Goal: Check status: Check status

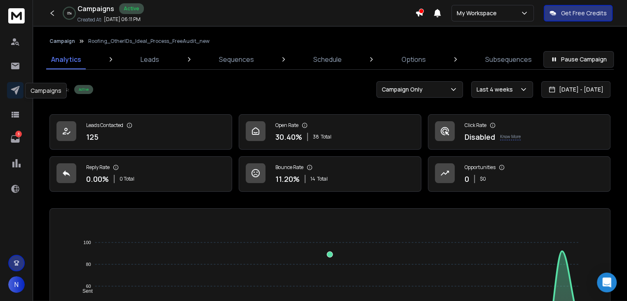
click at [14, 87] on icon at bounding box center [15, 90] width 10 height 10
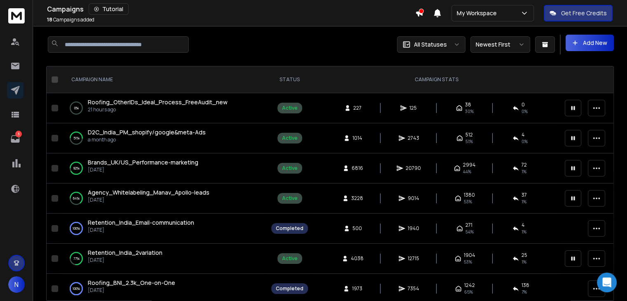
click at [175, 105] on span "Roofing_OtherIDs_Ideal_Process_FreeAudit_new" at bounding box center [158, 102] width 140 height 8
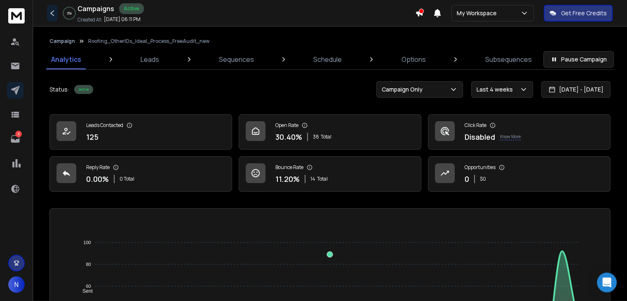
click at [52, 17] on button at bounding box center [52, 13] width 11 height 16
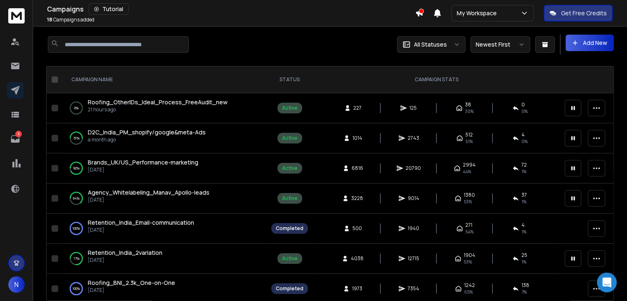
click at [328, 35] on div at bounding box center [188, 45] width 284 height 20
